Goal: Task Accomplishment & Management: Manage account settings

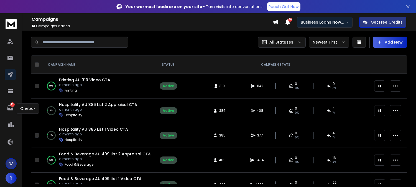
click at [323, 20] on p "Business Loans Now ([PERSON_NAME])" at bounding box center [322, 22] width 45 height 6
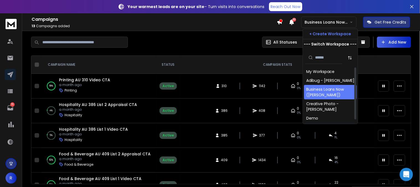
click at [319, 124] on div "Romdix Client" at bounding box center [319, 127] width 27 height 6
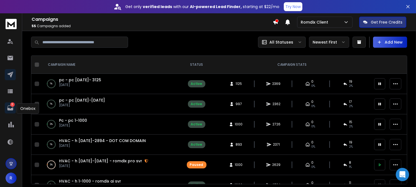
click at [11, 108] on icon at bounding box center [10, 107] width 7 height 7
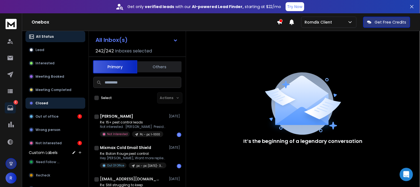
scroll to position [92, 0]
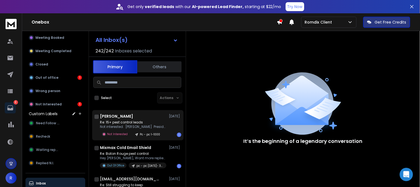
click at [136, 121] on p "Re: 15+ pest control leads" at bounding box center [133, 122] width 66 height 4
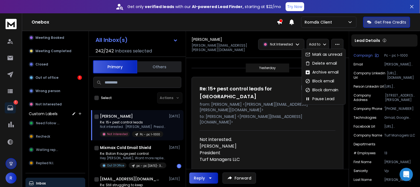
click at [339, 43] on icon "button" at bounding box center [337, 44] width 5 height 5
click at [325, 81] on div "Block email" at bounding box center [319, 81] width 29 height 6
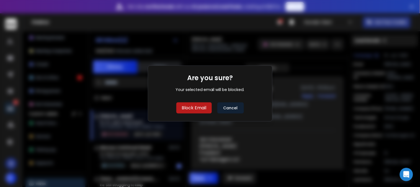
click at [202, 106] on button "Block Email" at bounding box center [193, 107] width 35 height 11
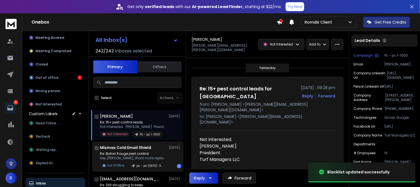
click at [128, 153] on p "Re: Baton Rouge pest control:" at bounding box center [133, 153] width 66 height 4
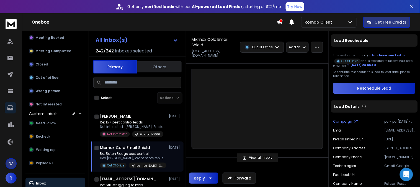
scroll to position [337, 0]
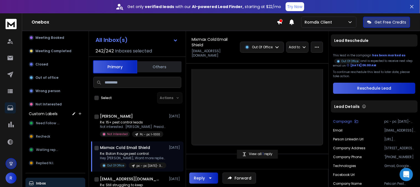
click at [249, 152] on p "View all 1 reply" at bounding box center [261, 154] width 24 height 4
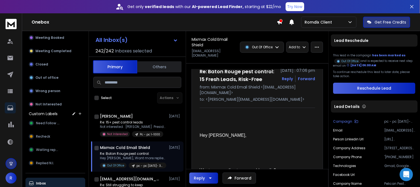
scroll to position [0, 0]
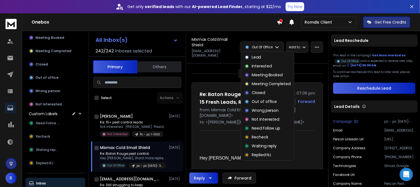
click at [273, 45] on p "Out Of Office" at bounding box center [262, 47] width 21 height 4
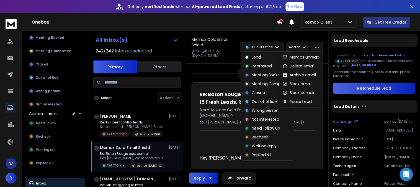
click at [318, 45] on icon "button" at bounding box center [317, 47] width 5 height 5
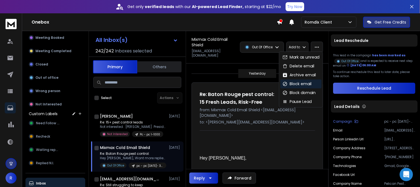
click at [296, 83] on div "Block email" at bounding box center [297, 84] width 29 height 6
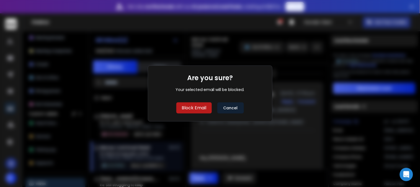
click at [198, 106] on button "Block Email" at bounding box center [193, 107] width 35 height 11
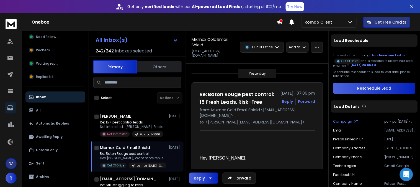
scroll to position [183, 0]
click at [39, 108] on p "All" at bounding box center [38, 110] width 5 height 4
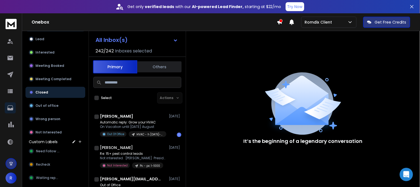
scroll to position [60, 0]
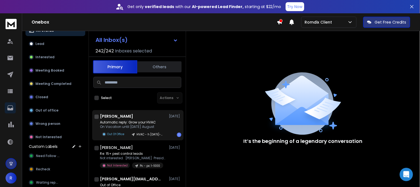
click at [123, 120] on p "Automatic reply: Grow your HVAC" at bounding box center [133, 122] width 66 height 4
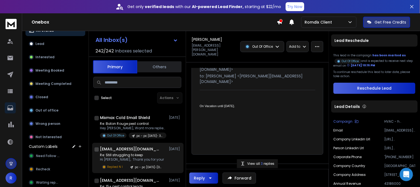
scroll to position [61, 0]
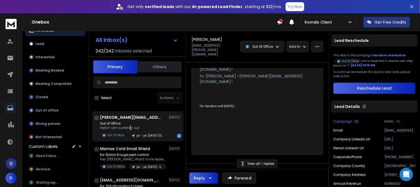
click at [131, 129] on p "Hello! I am currently out" at bounding box center [133, 127] width 66 height 4
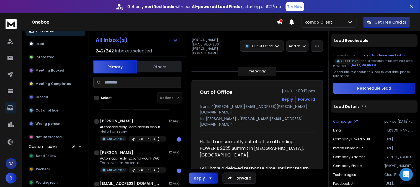
scroll to position [215, 0]
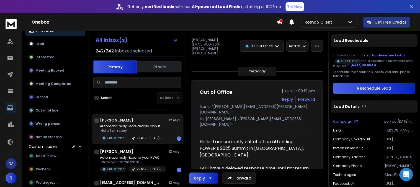
click at [131, 128] on p "﻿ Hello, I am sorry" at bounding box center [133, 130] width 66 height 4
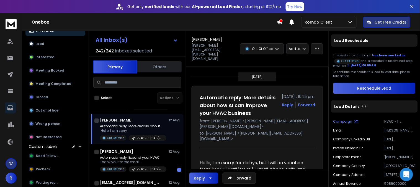
scroll to position [246, 0]
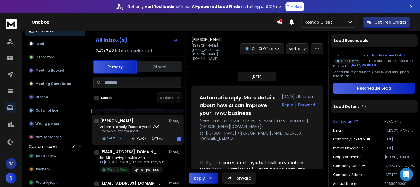
click at [132, 127] on p "Automatic reply: Expand your HVAC" at bounding box center [133, 126] width 66 height 4
